Goal: Communication & Community: Answer question/provide support

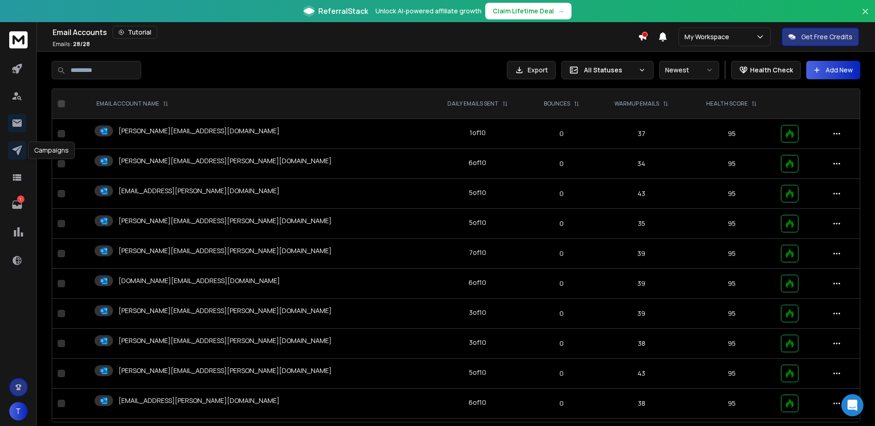
click at [12, 149] on icon at bounding box center [17, 150] width 11 height 11
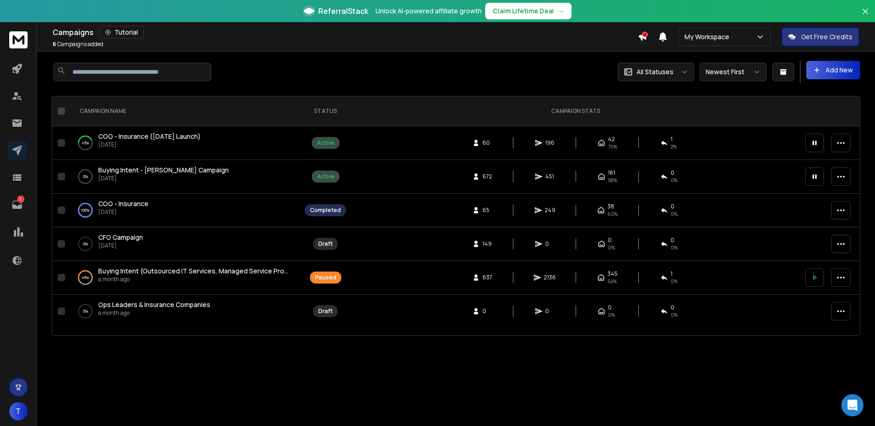
click at [177, 210] on div "100 % COO - Insurance 7 days ago" at bounding box center [184, 210] width 212 height 22
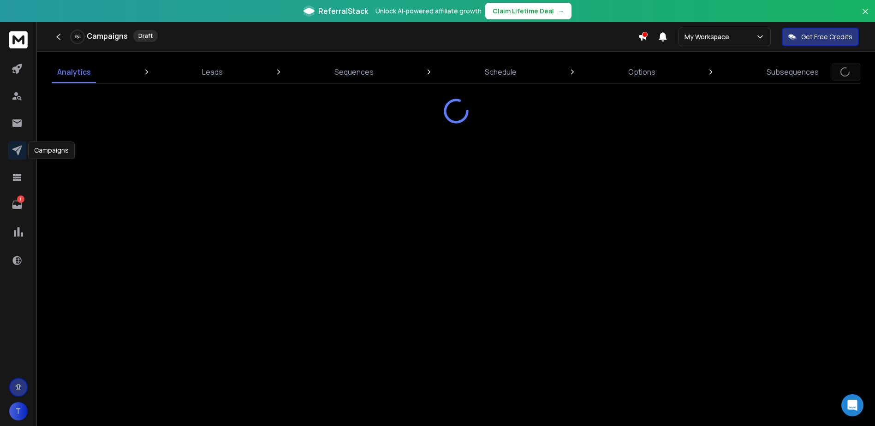
click at [14, 149] on icon at bounding box center [17, 151] width 10 height 10
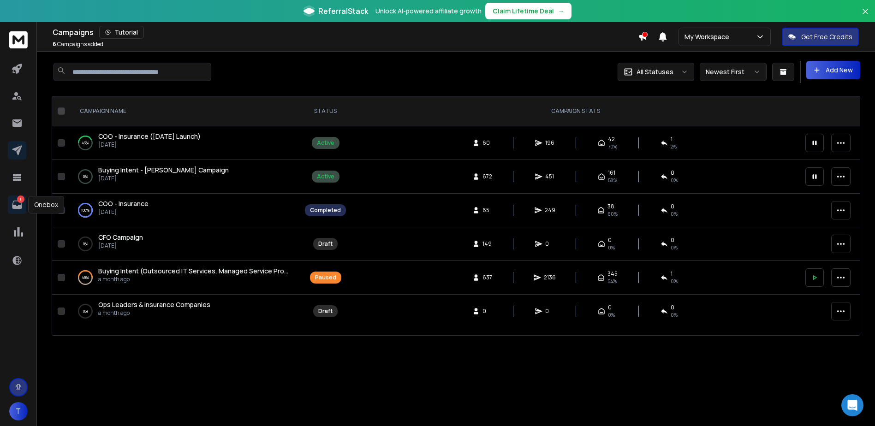
click at [18, 203] on icon at bounding box center [17, 204] width 11 height 11
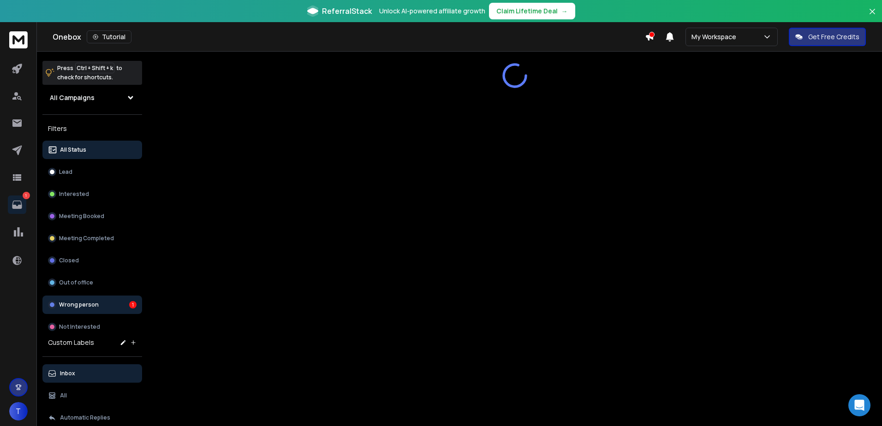
click at [82, 301] on p "Wrong person" at bounding box center [79, 304] width 40 height 7
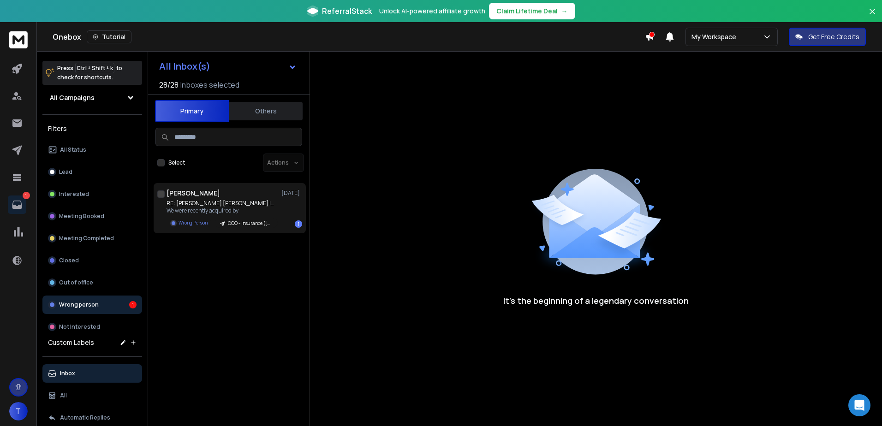
click at [221, 199] on div "Blake Batte 09 Oct RE: Mcanally Wilkins Insurance | We were recently acquired b…" at bounding box center [235, 208] width 136 height 39
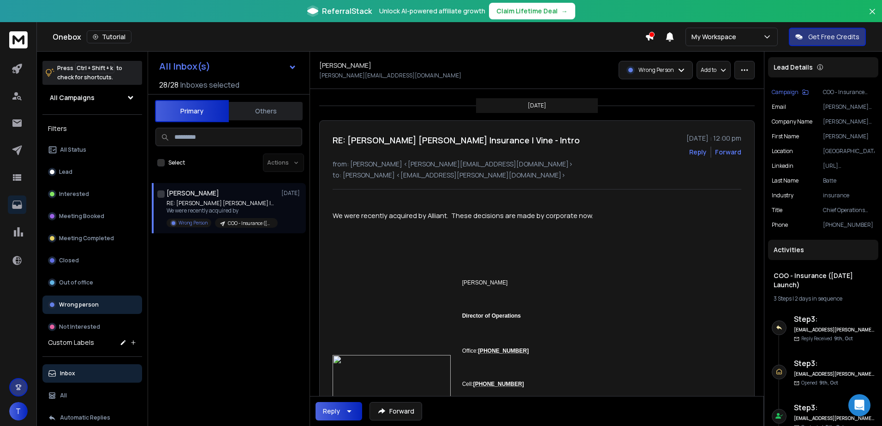
click at [697, 152] on button "Reply" at bounding box center [698, 152] width 18 height 9
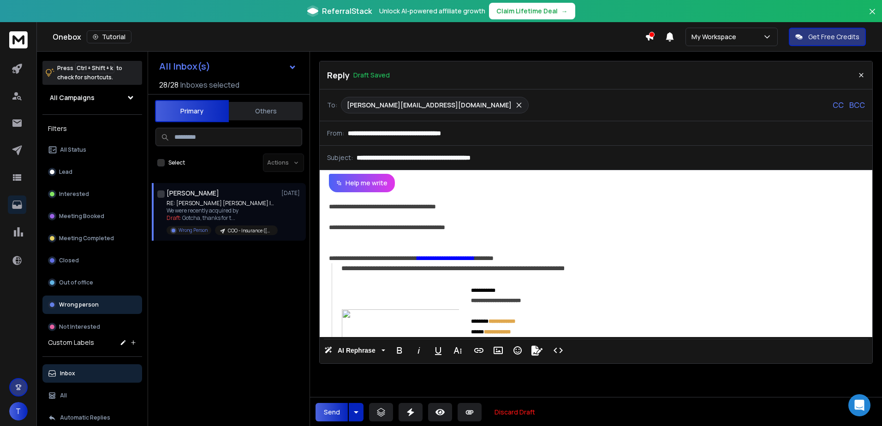
click at [329, 411] on button "Send" at bounding box center [332, 412] width 32 height 18
